Goal: Check status

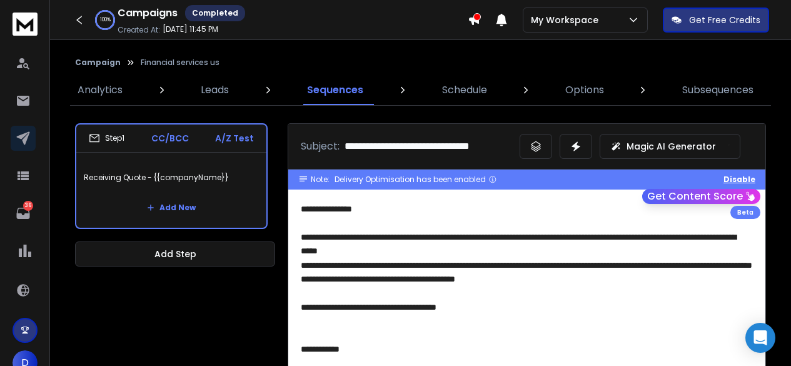
scroll to position [96, 0]
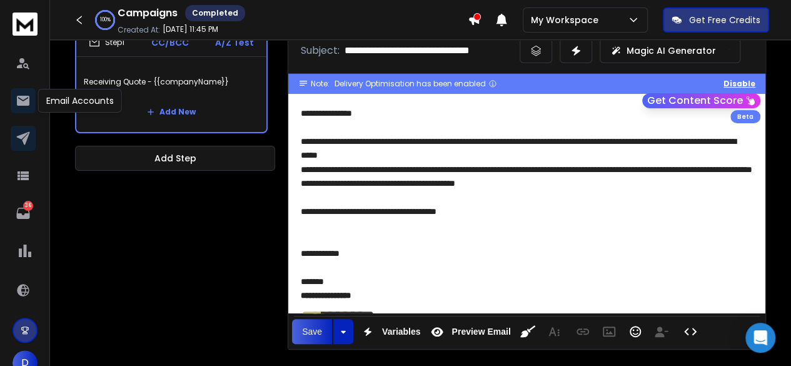
click at [21, 101] on icon at bounding box center [23, 101] width 13 height 10
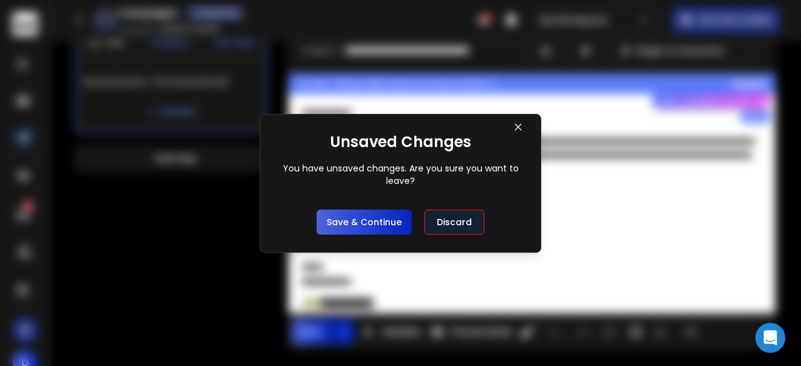
click at [443, 215] on button "Discard" at bounding box center [454, 222] width 60 height 25
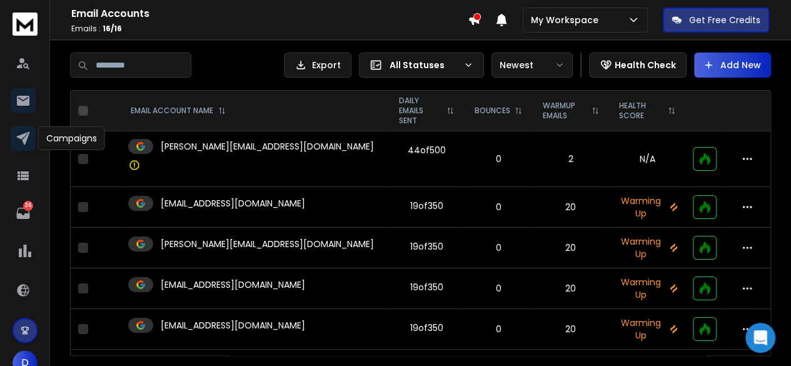
click at [29, 141] on icon at bounding box center [23, 138] width 15 height 15
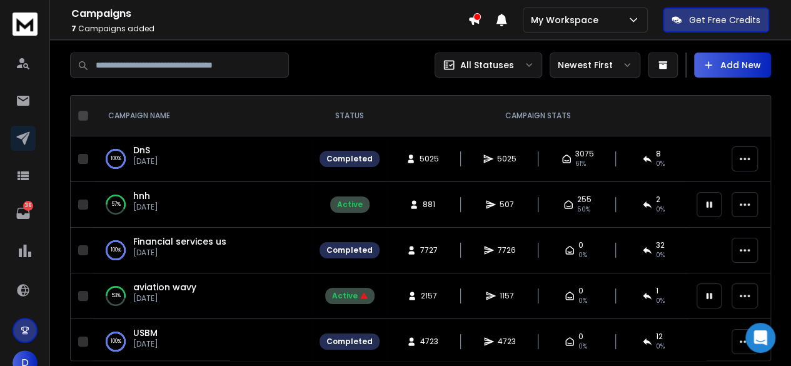
click at [218, 256] on p "[DATE]" at bounding box center [179, 253] width 93 height 10
